Goal: Communication & Community: Answer question/provide support

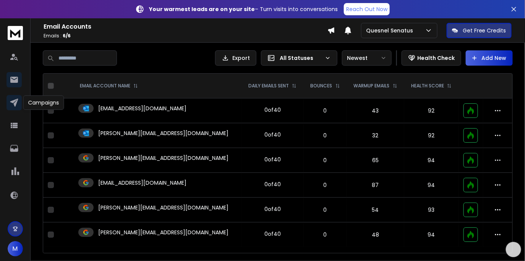
click at [10, 104] on icon at bounding box center [14, 102] width 9 height 9
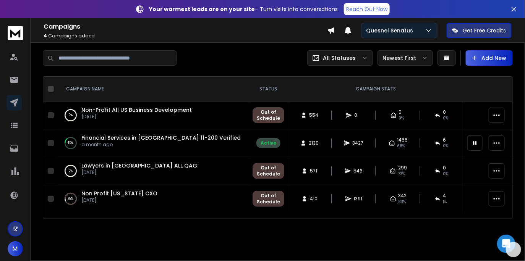
click at [415, 32] on p "Quesnel Senatus" at bounding box center [391, 31] width 50 height 8
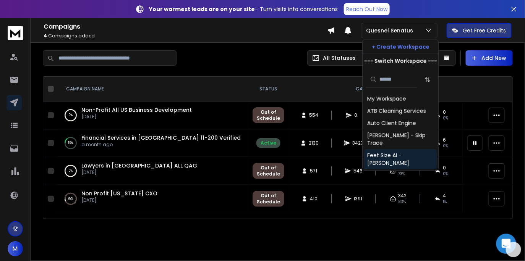
click at [504, 237] on div "Open Intercom Messenger" at bounding box center [506, 244] width 20 height 20
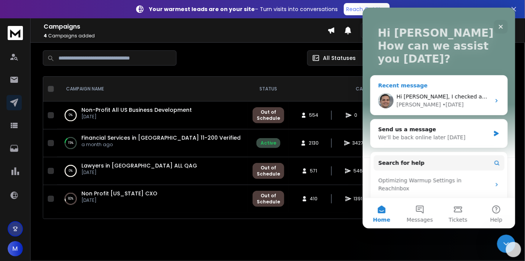
scroll to position [39, 0]
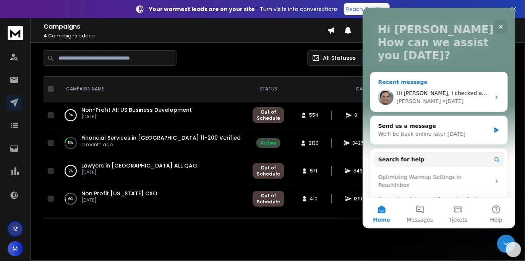
click at [449, 101] on div "Raj • 1d ago" at bounding box center [443, 101] width 94 height 8
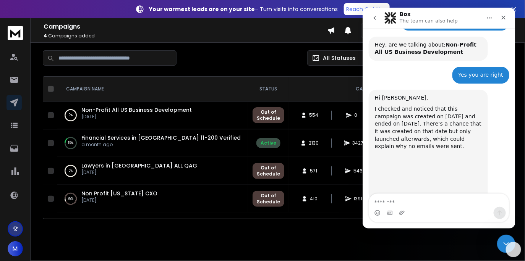
scroll to position [625, 0]
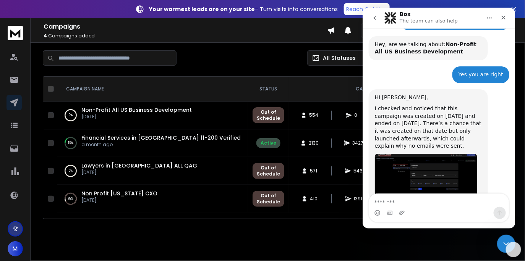
click at [232, 40] on div "Campaigns 4 Campaigns added Quesnel Senatus Get Free Credits" at bounding box center [262, 30] width 525 height 24
click at [501, 18] on icon "Close" at bounding box center [503, 17] width 6 height 6
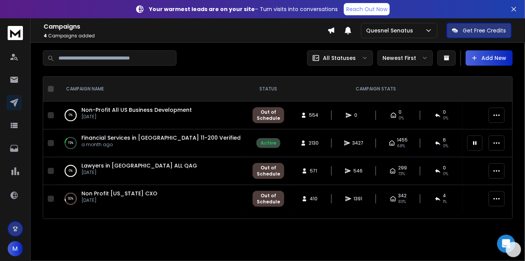
click at [162, 110] on span "Non-Profit All US Business Development" at bounding box center [136, 110] width 110 height 8
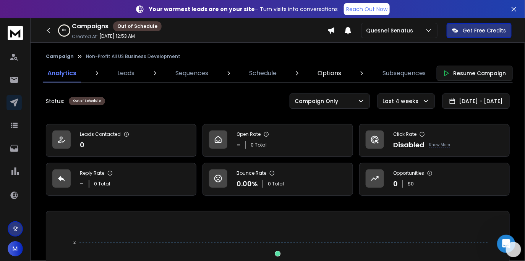
click at [318, 73] on p "Options" at bounding box center [330, 73] width 24 height 9
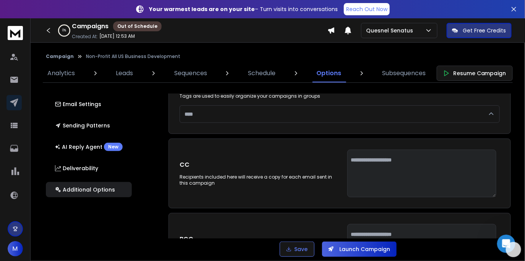
scroll to position [1522, 0]
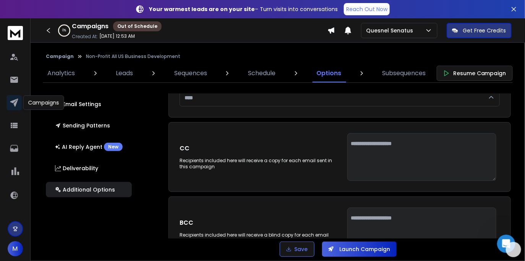
click at [16, 101] on icon at bounding box center [14, 103] width 8 height 8
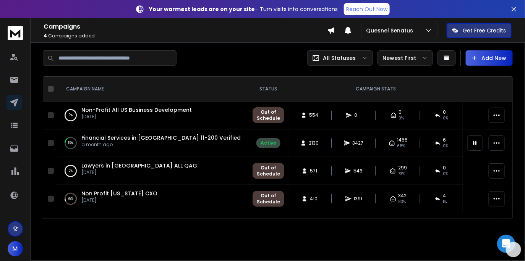
click at [499, 116] on icon "button" at bounding box center [497, 116] width 8 height 8
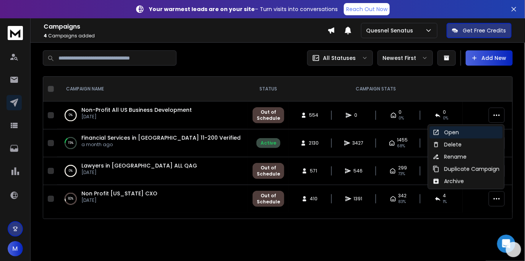
click at [468, 92] on th at bounding box center [488, 89] width 50 height 25
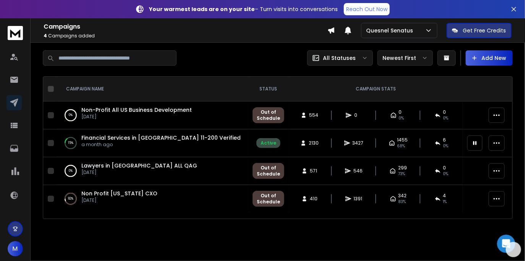
click at [507, 235] on div "Open Intercom Messenger" at bounding box center [505, 243] width 25 height 25
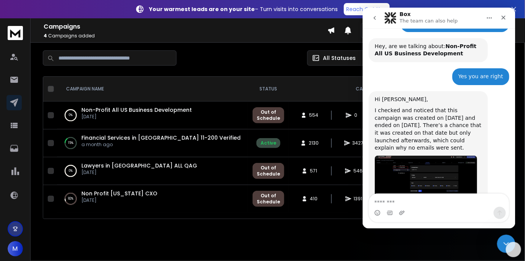
scroll to position [625, 0]
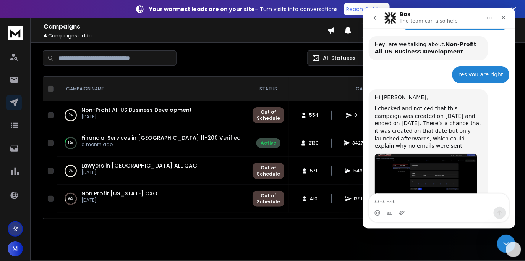
click at [398, 198] on textarea "Message…" at bounding box center [439, 200] width 140 height 13
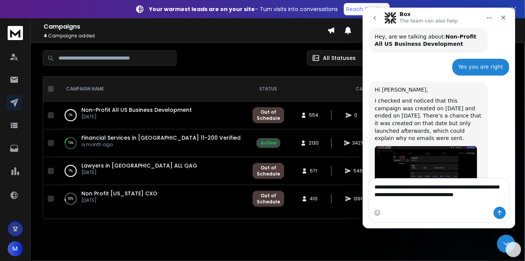
scroll to position [640, 0]
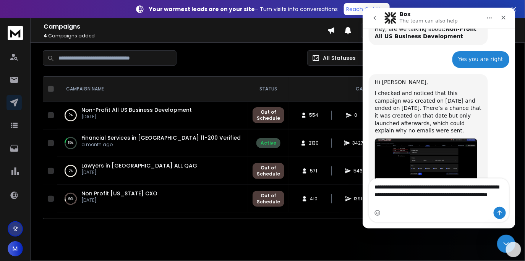
click at [415, 201] on textarea "**********" at bounding box center [439, 192] width 140 height 28
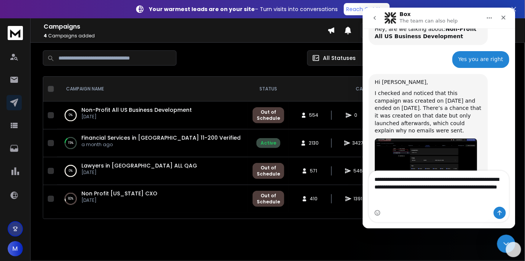
click at [460, 199] on textarea "**********" at bounding box center [439, 185] width 140 height 28
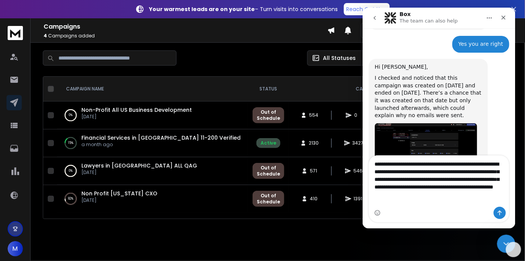
scroll to position [663, 0]
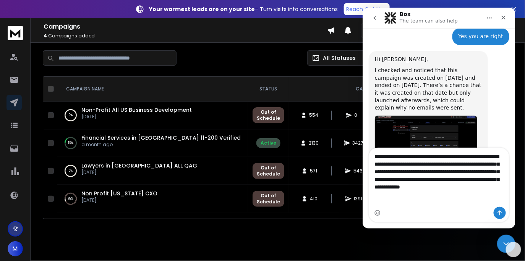
type textarea "**********"
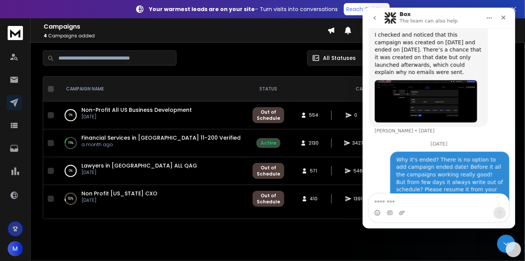
scroll to position [713, 0]
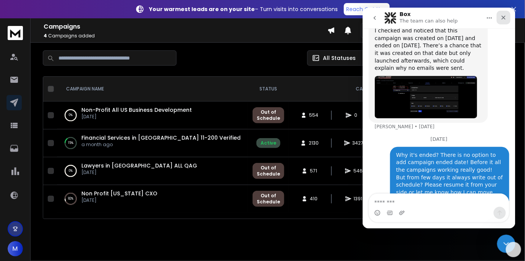
click at [503, 17] on icon "Close" at bounding box center [503, 17] width 4 height 4
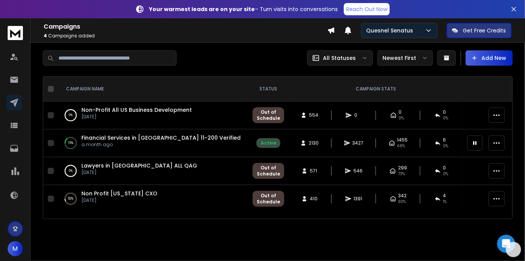
click at [366, 27] on button "Quesnel Senatus" at bounding box center [399, 30] width 76 height 15
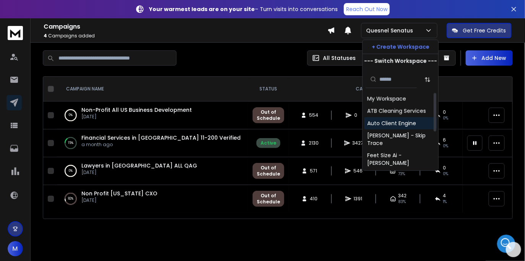
click at [393, 111] on div "ATB Cleaning Services" at bounding box center [396, 111] width 59 height 8
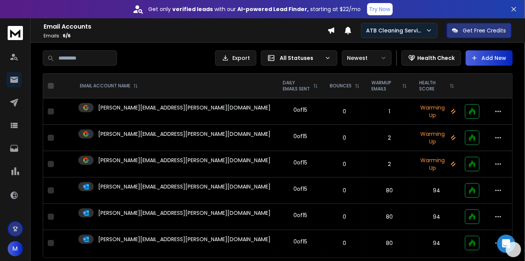
click at [424, 32] on p "ATB Cleaning Services" at bounding box center [396, 31] width 60 height 8
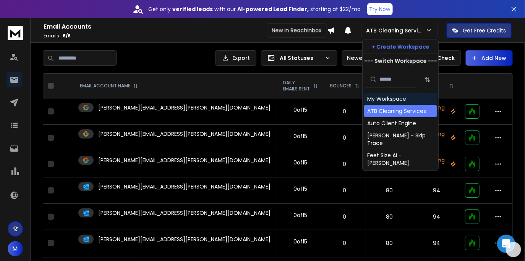
click at [280, 28] on div "New in ReachInbox" at bounding box center [297, 30] width 60 height 15
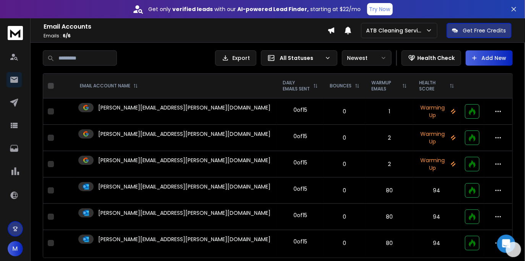
click at [214, 33] on p "Emails : 6 / 6" at bounding box center [186, 36] width 284 height 6
click at [23, 101] on div at bounding box center [15, 104] width 18 height 18
click at [16, 102] on icon at bounding box center [14, 103] width 8 height 8
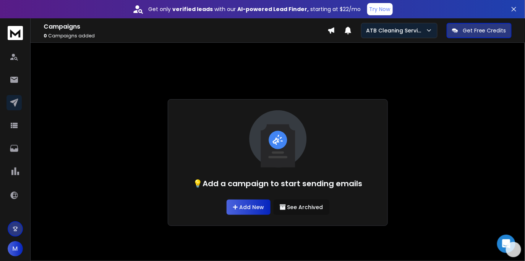
click at [392, 29] on p "ATB Cleaning Services" at bounding box center [396, 31] width 60 height 8
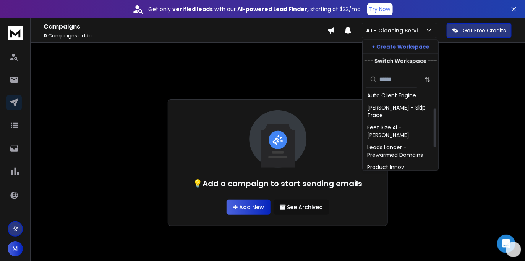
scroll to position [39, 0]
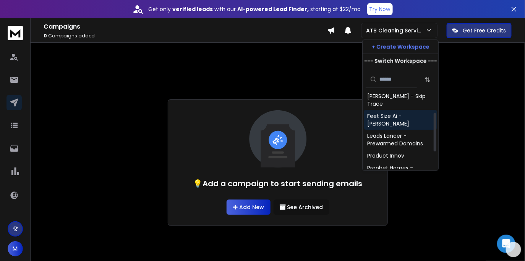
click at [385, 112] on div "Feet Size Ai - [PERSON_NAME]" at bounding box center [400, 119] width 66 height 15
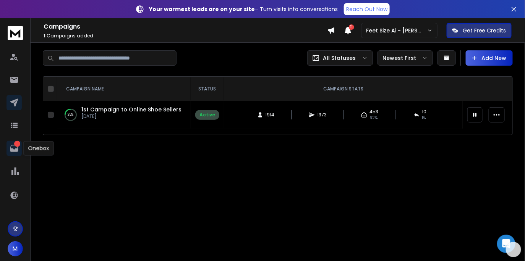
click at [16, 145] on p "1" at bounding box center [17, 144] width 6 height 6
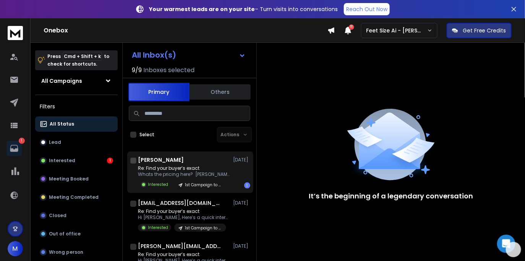
click at [194, 173] on p "Whats the pricing here? Maurice J." at bounding box center [184, 175] width 92 height 6
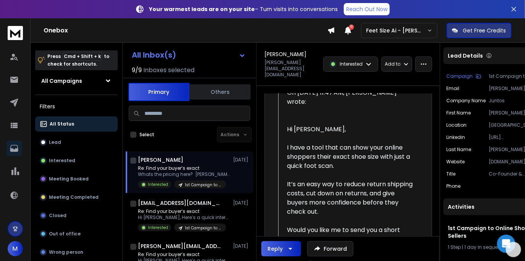
scroll to position [745, 0]
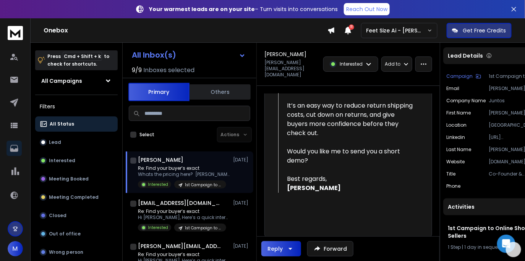
click at [356, 246] on span "2" at bounding box center [355, 249] width 4 height 6
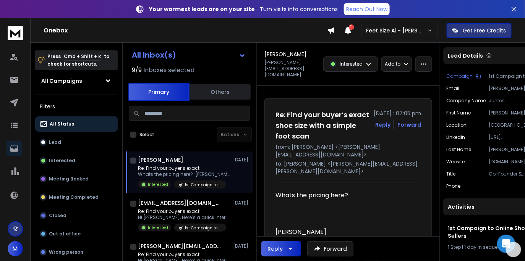
scroll to position [17, 0]
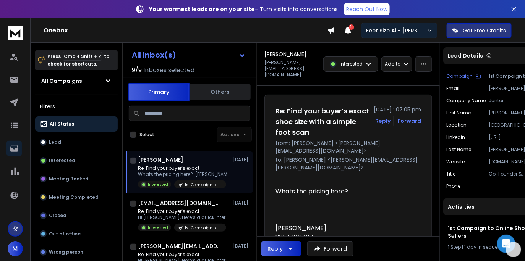
click at [412, 28] on p "Feet Size Ai - [PERSON_NAME]" at bounding box center [396, 31] width 61 height 8
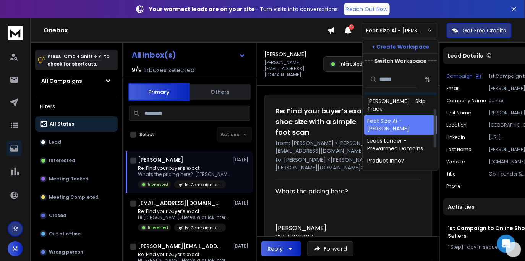
scroll to position [51, 0]
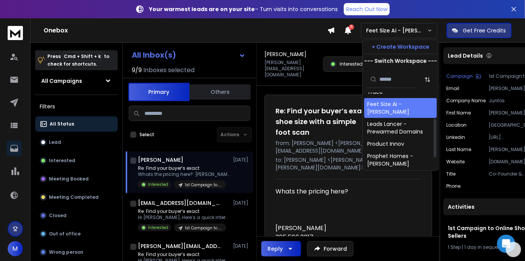
click at [393, 140] on div "Product Innov" at bounding box center [385, 144] width 37 height 8
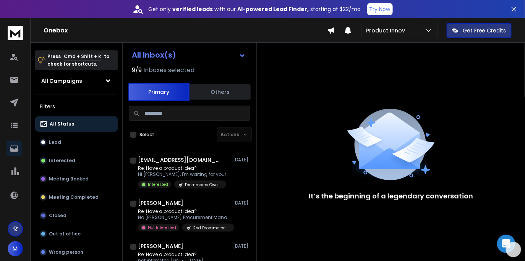
click at [397, 32] on p "Product Innov" at bounding box center [387, 31] width 42 height 8
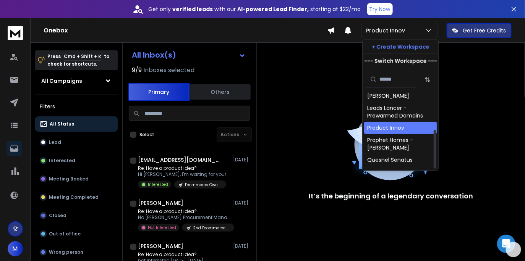
scroll to position [73, 0]
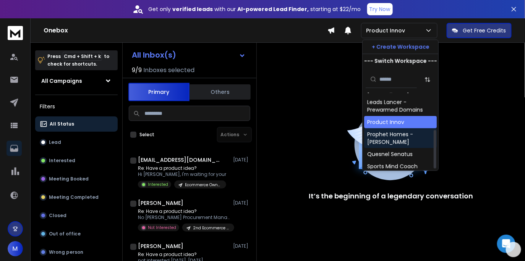
click at [389, 131] on div "Prophet Homes - [PERSON_NAME]" at bounding box center [400, 138] width 66 height 15
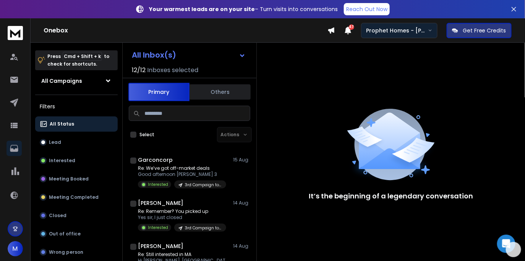
click at [423, 30] on p "Prophet Homes - [PERSON_NAME]" at bounding box center [397, 31] width 62 height 8
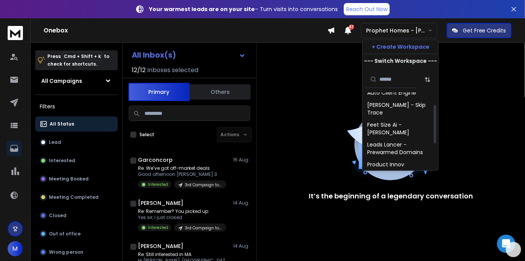
scroll to position [33, 0]
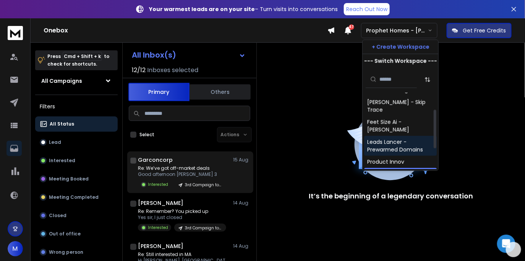
click at [206, 168] on p "Re: We’ve got off-market deals" at bounding box center [182, 168] width 88 height 6
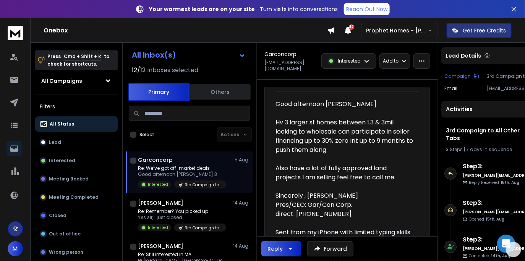
scroll to position [79, 0]
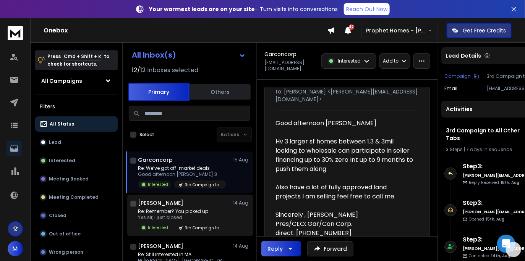
click at [195, 208] on div "[PERSON_NAME] [DATE] Re: Remember? You picked up Yes sir, I just closed Interes…" at bounding box center [194, 215] width 112 height 32
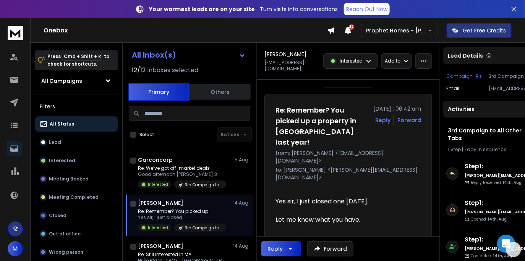
scroll to position [0, 0]
